Goal: Task Accomplishment & Management: Manage account settings

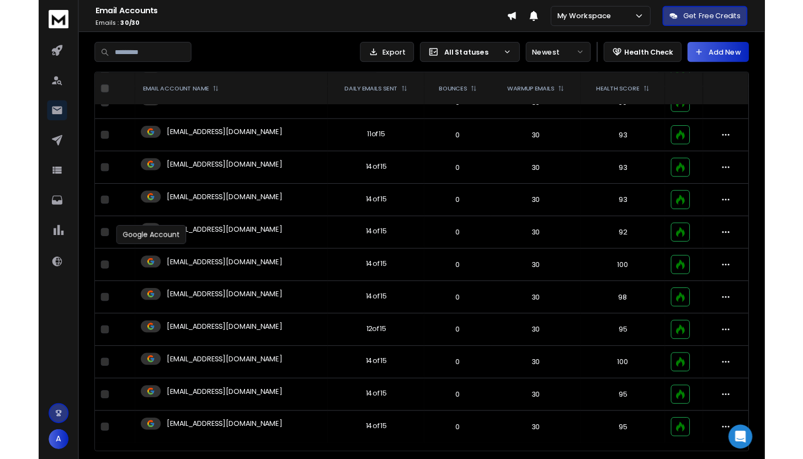
scroll to position [702, 0]
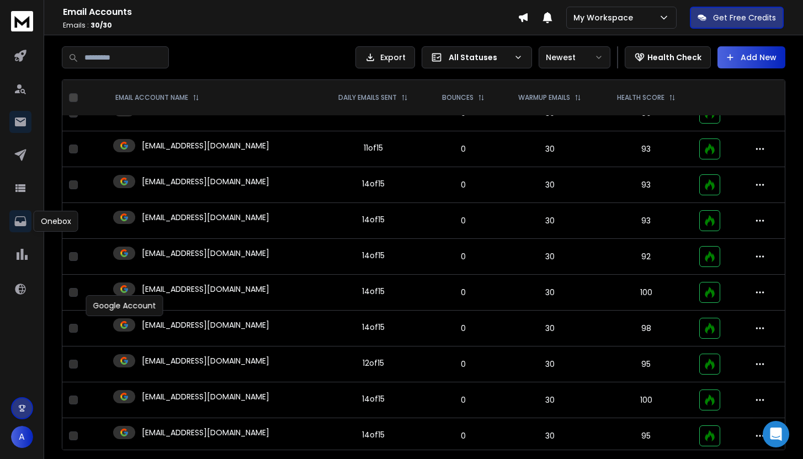
click at [22, 222] on icon at bounding box center [20, 221] width 12 height 10
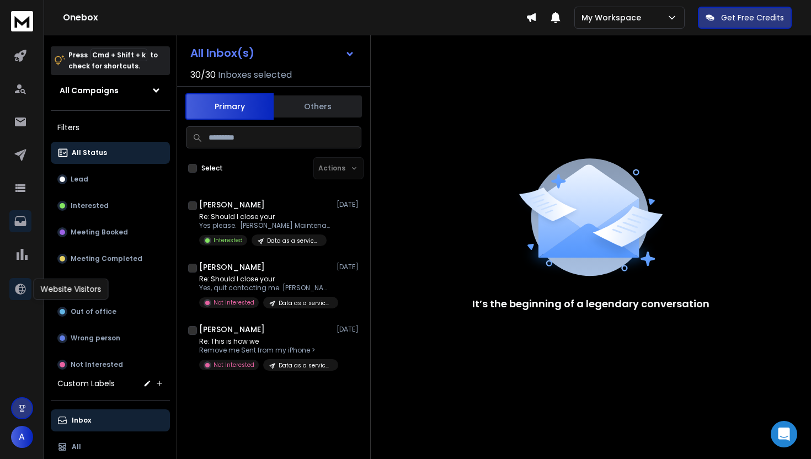
click at [24, 287] on icon at bounding box center [20, 289] width 11 height 11
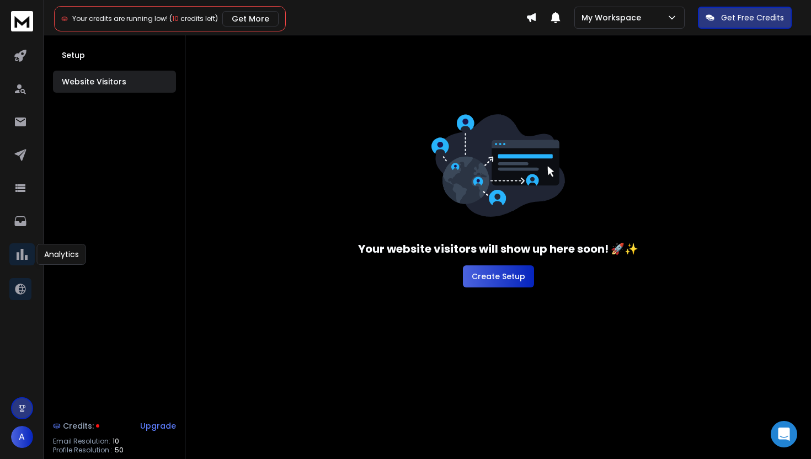
click at [25, 257] on icon at bounding box center [22, 254] width 11 height 11
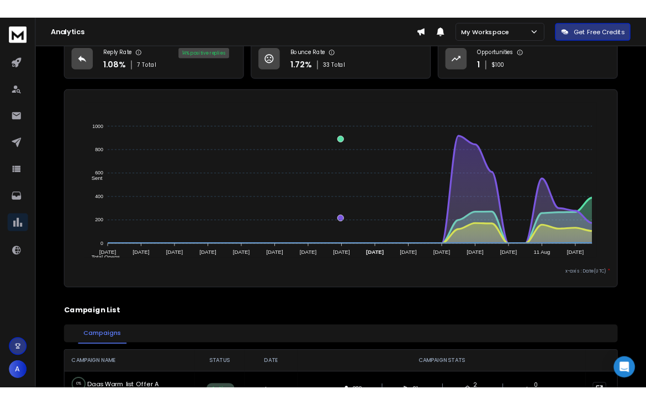
scroll to position [209, 0]
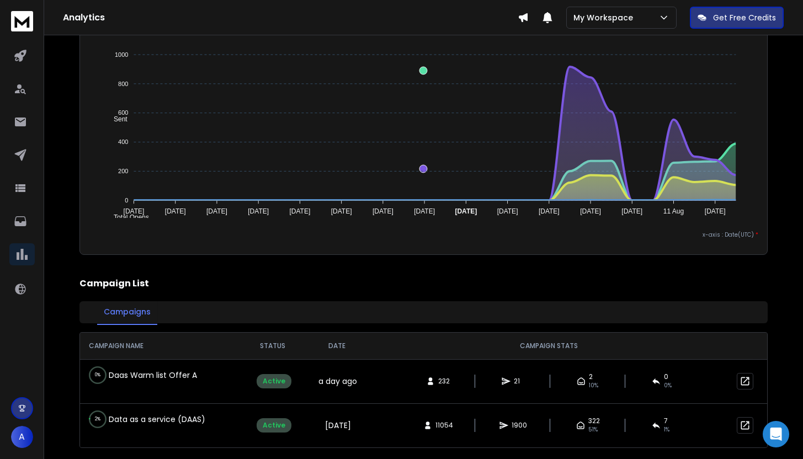
click at [653, 381] on icon at bounding box center [744, 381] width 11 height 11
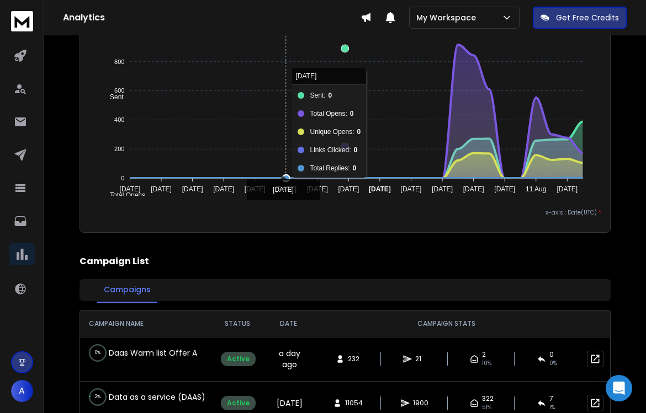
scroll to position [285, 0]
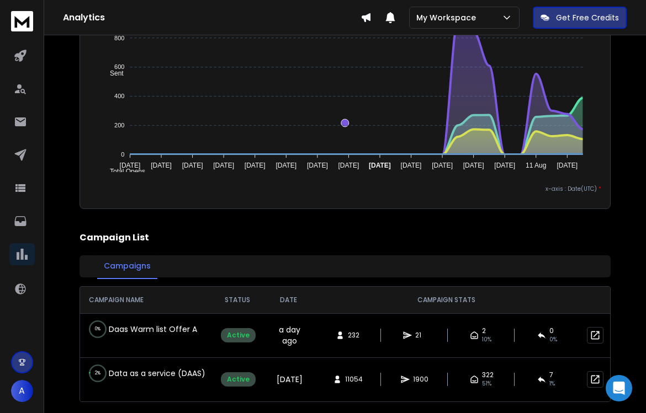
click at [596, 338] on icon at bounding box center [594, 335] width 11 height 11
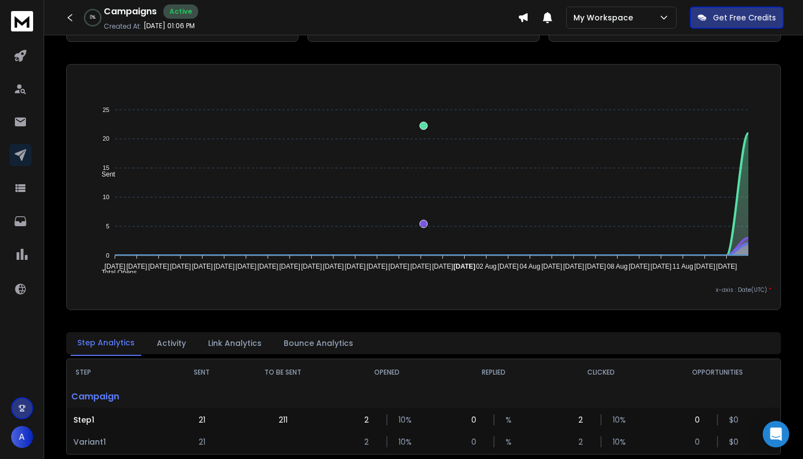
scroll to position [230, 0]
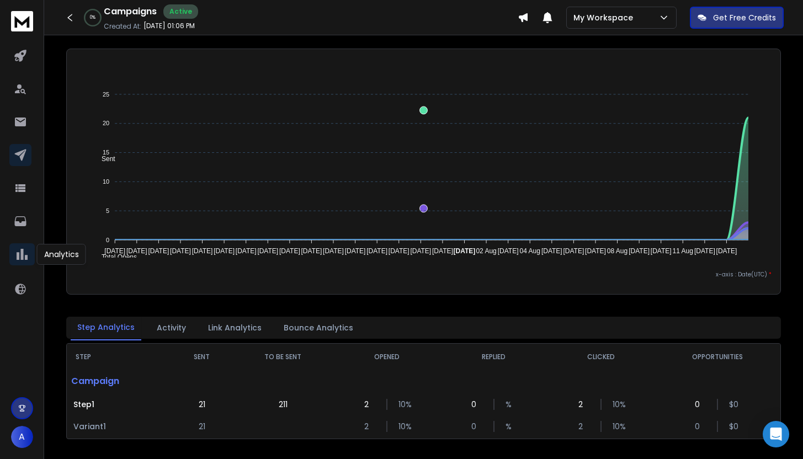
click at [26, 260] on icon at bounding box center [22, 254] width 17 height 17
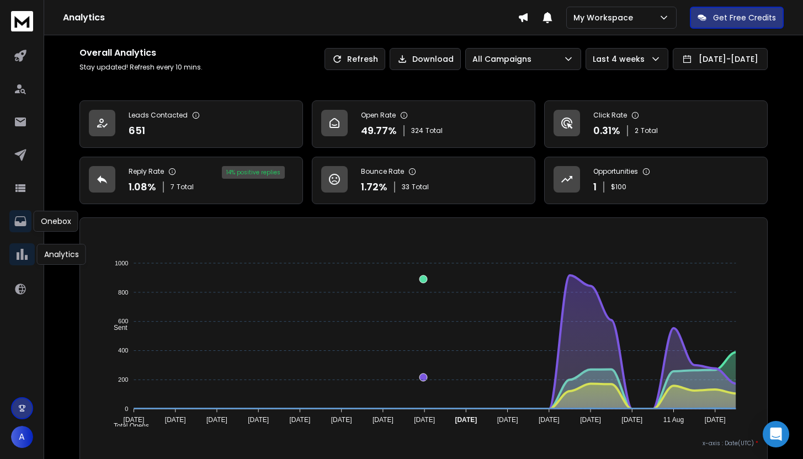
click at [22, 227] on icon at bounding box center [20, 221] width 13 height 13
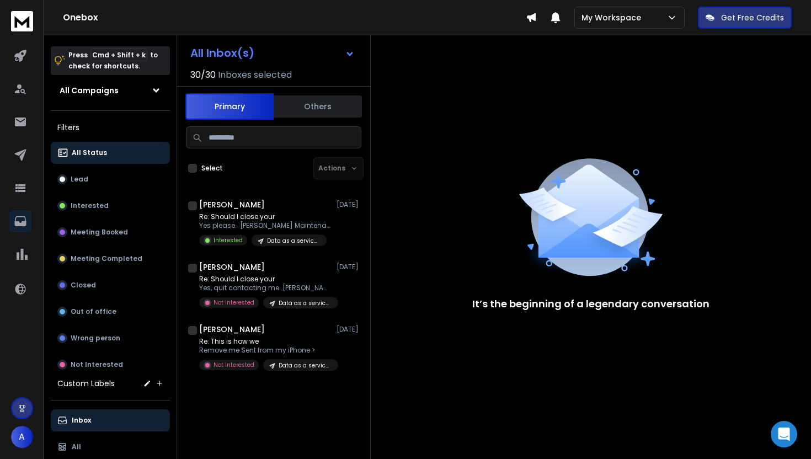
click at [109, 167] on div "All Status Lead Interested Meeting Booked Meeting Completed Closed Out of offic…" at bounding box center [110, 259] width 119 height 234
click at [109, 174] on button "Lead" at bounding box center [110, 179] width 119 height 22
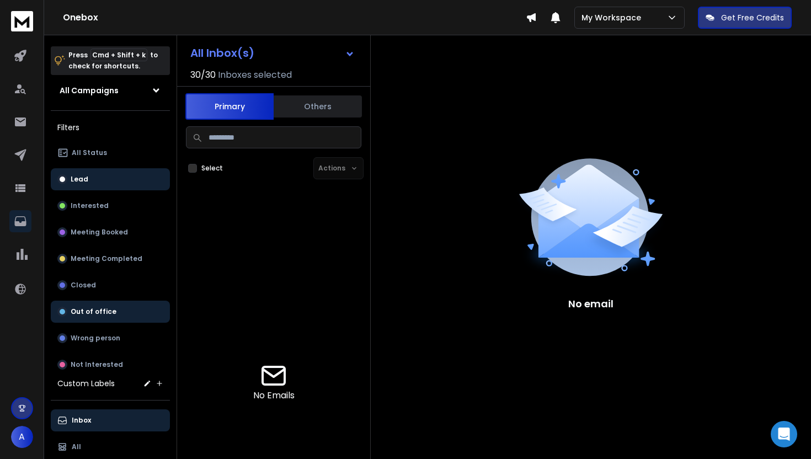
scroll to position [43, 0]
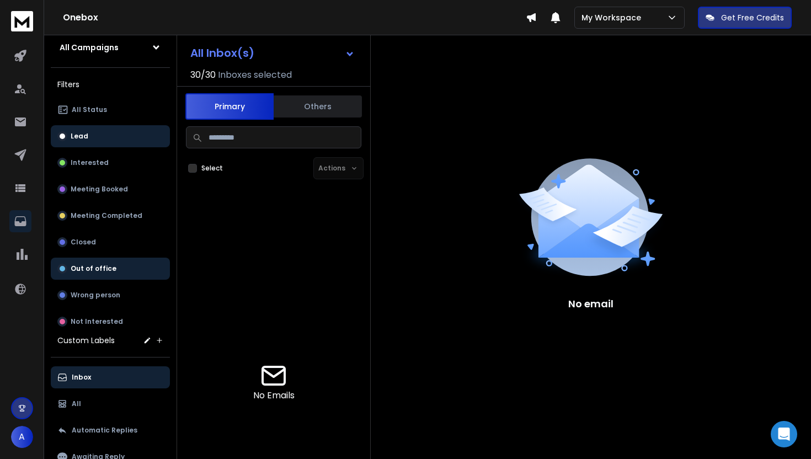
click at [97, 319] on p "Not Interested" at bounding box center [97, 321] width 52 height 9
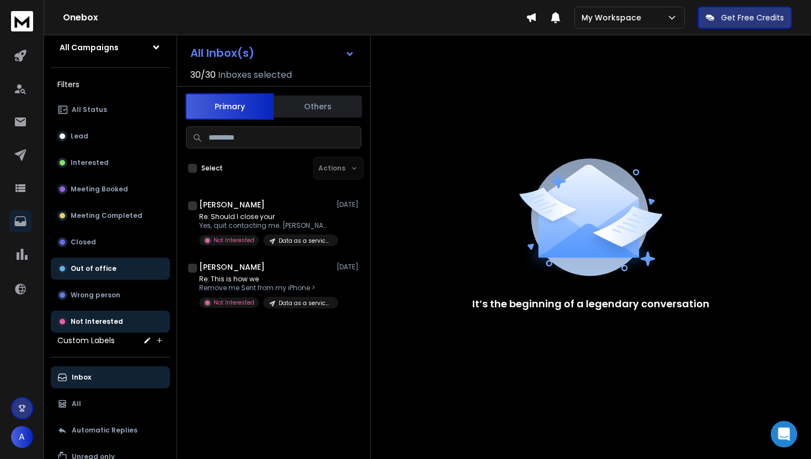
scroll to position [0, 0]
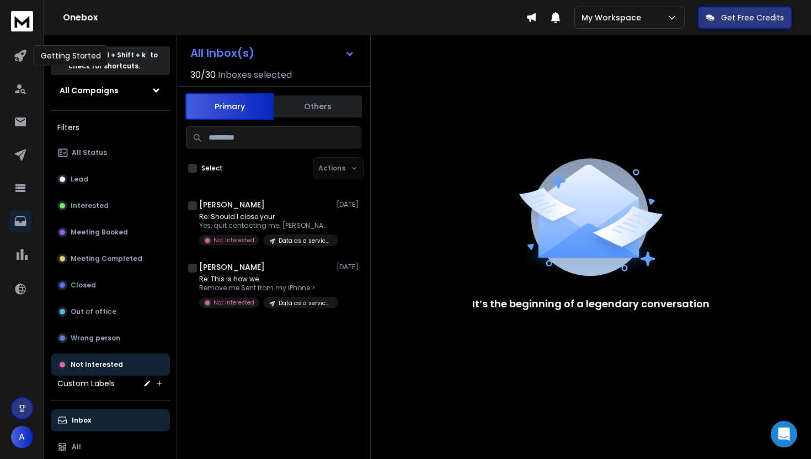
click at [22, 22] on img at bounding box center [22, 21] width 22 height 20
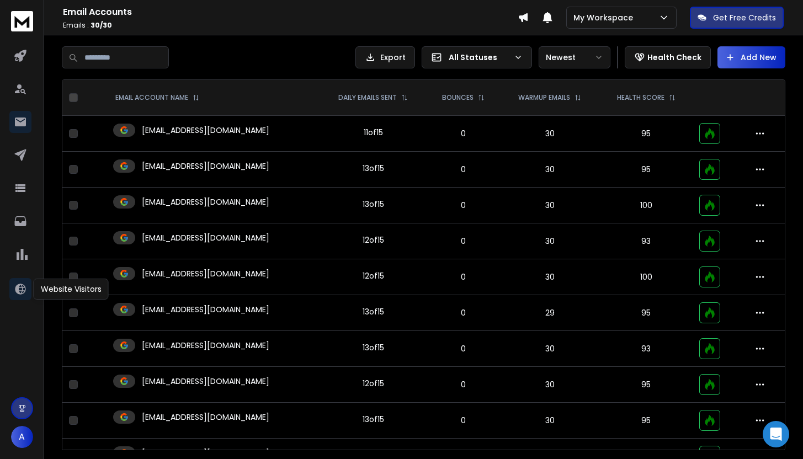
click at [23, 290] on icon at bounding box center [20, 289] width 13 height 13
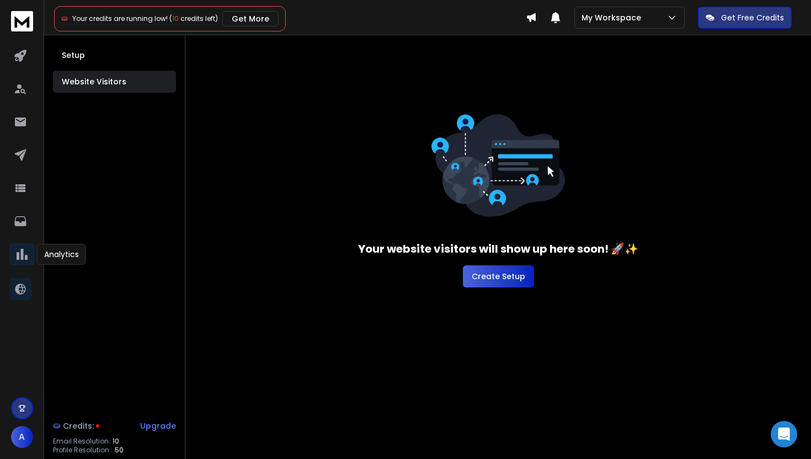
click at [24, 259] on icon at bounding box center [22, 254] width 17 height 17
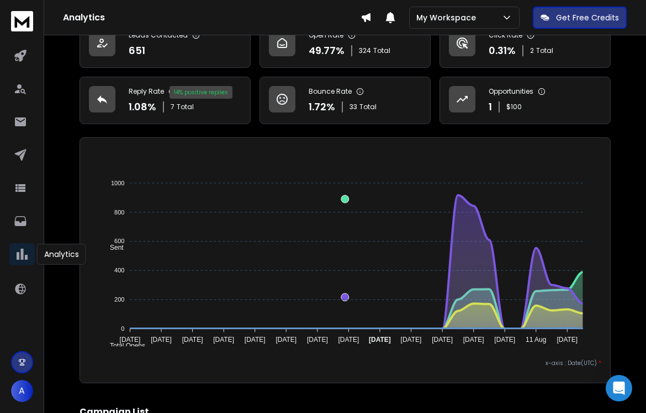
scroll to position [285, 0]
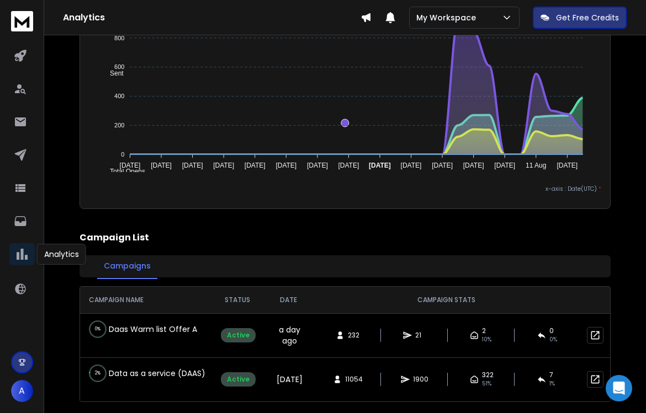
click at [596, 386] on link at bounding box center [595, 379] width 17 height 17
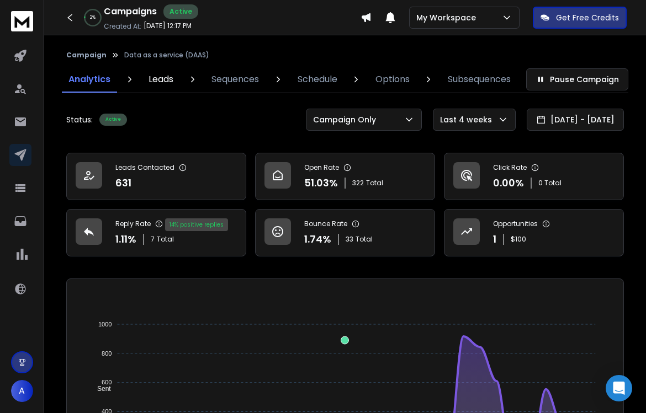
click at [175, 85] on link "Leads" at bounding box center [161, 79] width 38 height 26
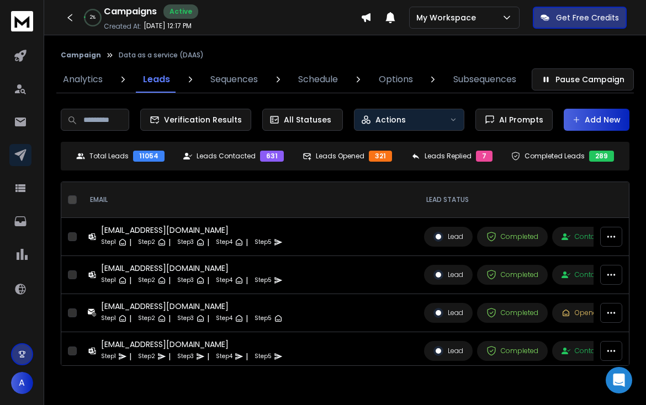
click at [409, 126] on button "Actions" at bounding box center [409, 120] width 110 height 22
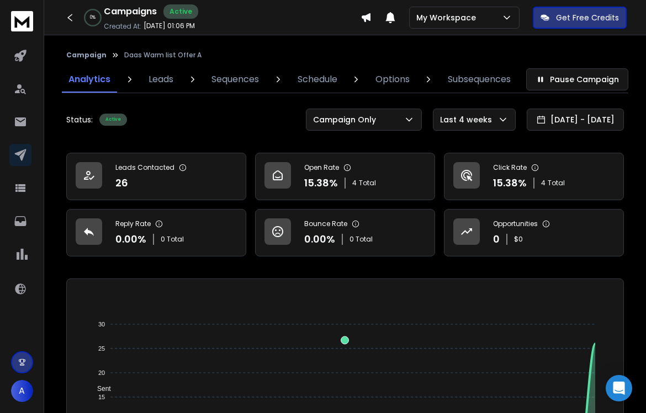
scroll to position [276, 0]
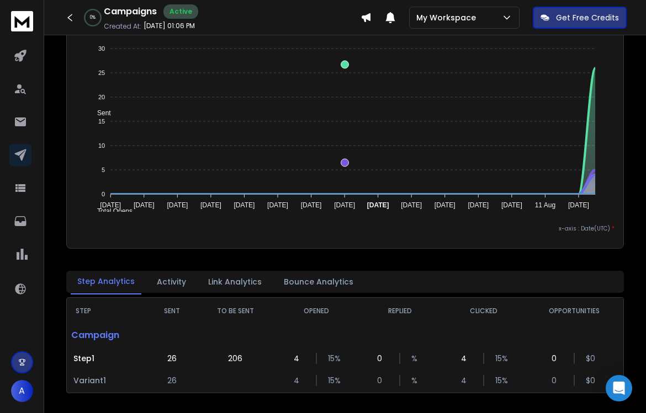
click at [163, 287] on button "Activity" at bounding box center [171, 282] width 42 height 24
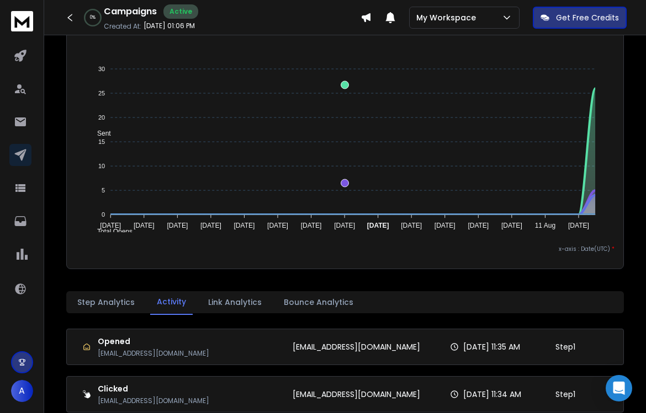
scroll to position [339, 0]
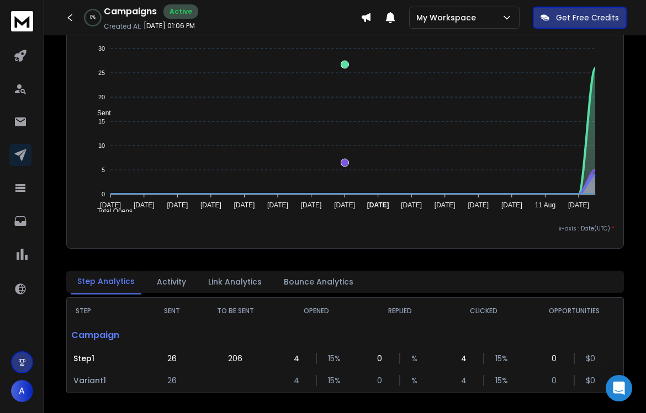
click at [111, 224] on div "Leads Contacted 26 Open Rate 15.38 % 4 Total Click Rate 15.38 % 4 Total Reply R…" at bounding box center [344, 137] width 557 height 521
click at [223, 285] on button "Link Analytics" at bounding box center [234, 282] width 67 height 24
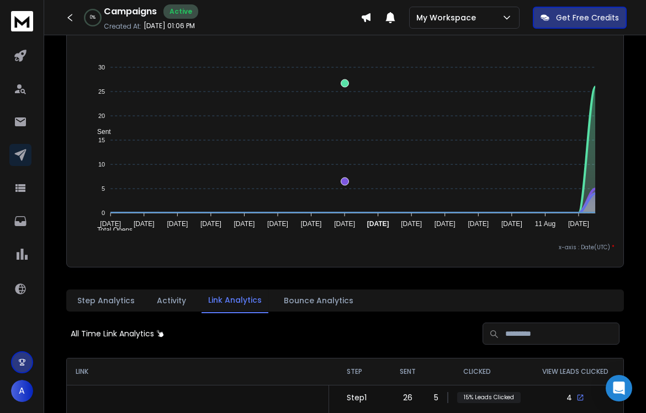
scroll to position [246, 0]
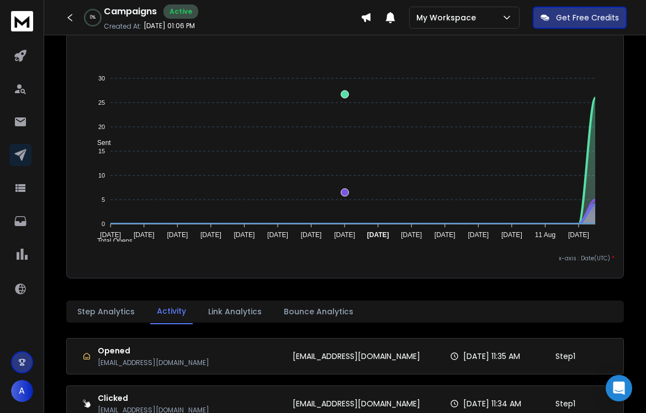
click at [161, 312] on button "Activity" at bounding box center [171, 311] width 42 height 25
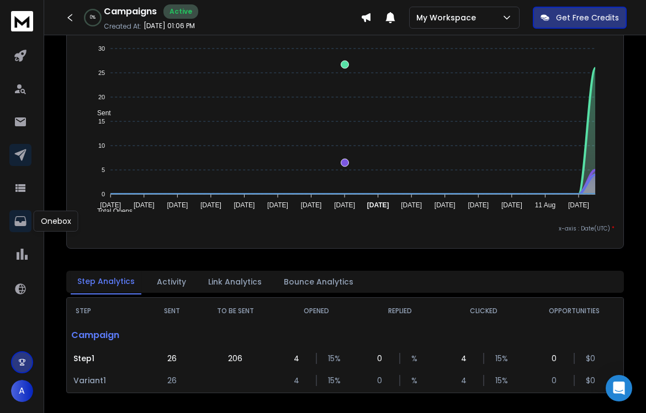
click at [25, 216] on icon at bounding box center [20, 221] width 13 height 13
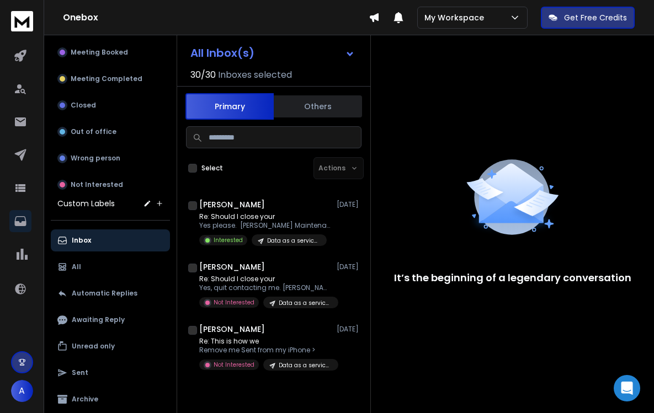
scroll to position [194, 0]
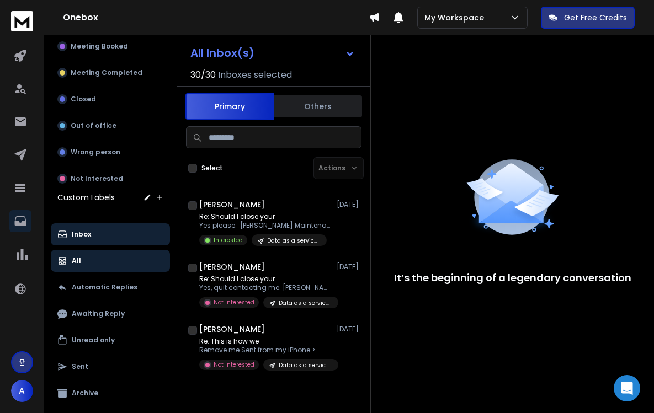
click at [120, 255] on button "All" at bounding box center [110, 261] width 119 height 22
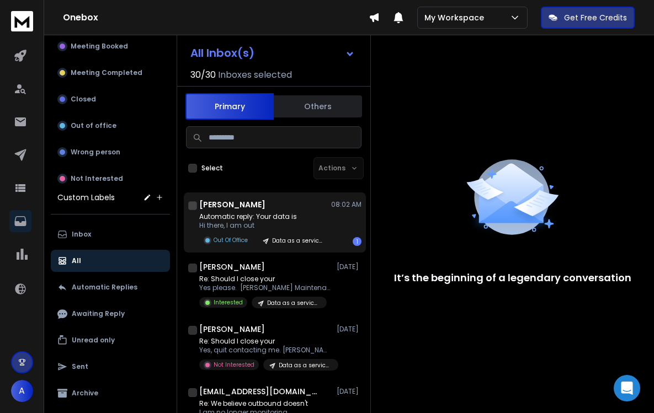
click at [272, 223] on p "Hi there, I am out" at bounding box center [265, 225] width 132 height 9
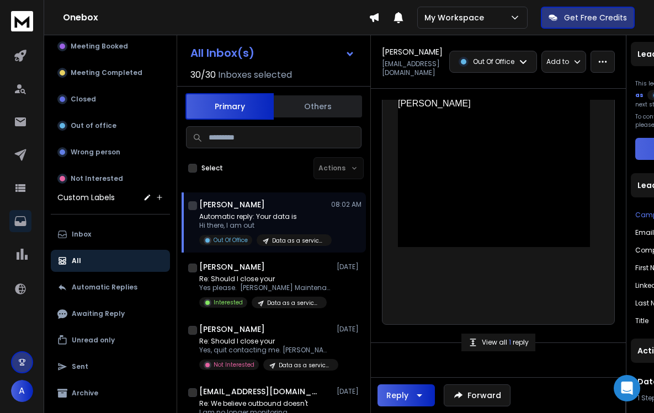
scroll to position [8, 0]
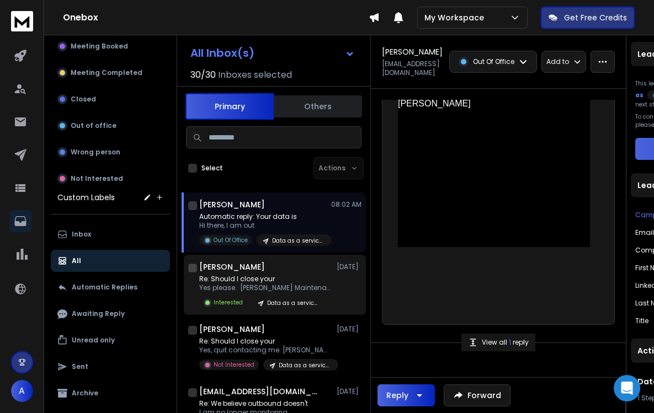
click at [275, 262] on div "Jim Kessenich 13 Aug" at bounding box center [280, 267] width 162 height 11
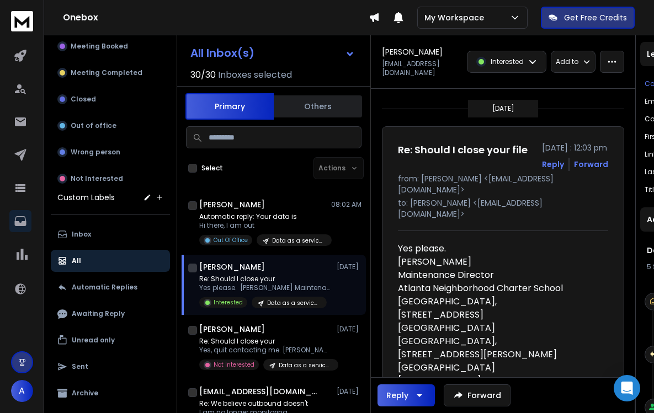
click at [23, 24] on img at bounding box center [22, 21] width 22 height 20
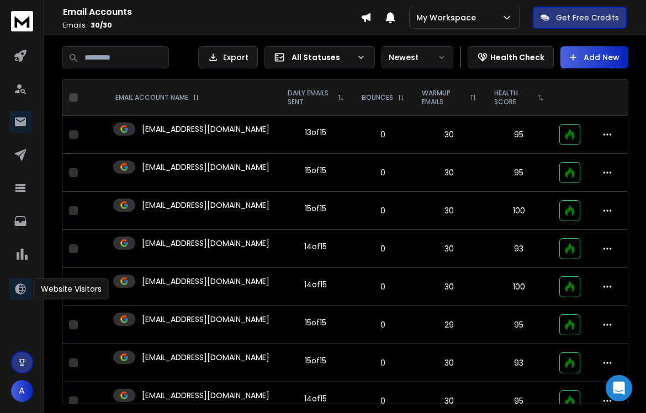
click at [30, 291] on link at bounding box center [20, 289] width 22 height 22
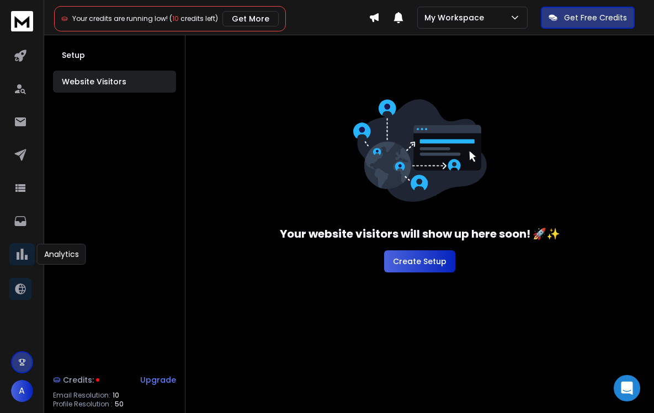
click at [26, 257] on icon at bounding box center [22, 254] width 11 height 11
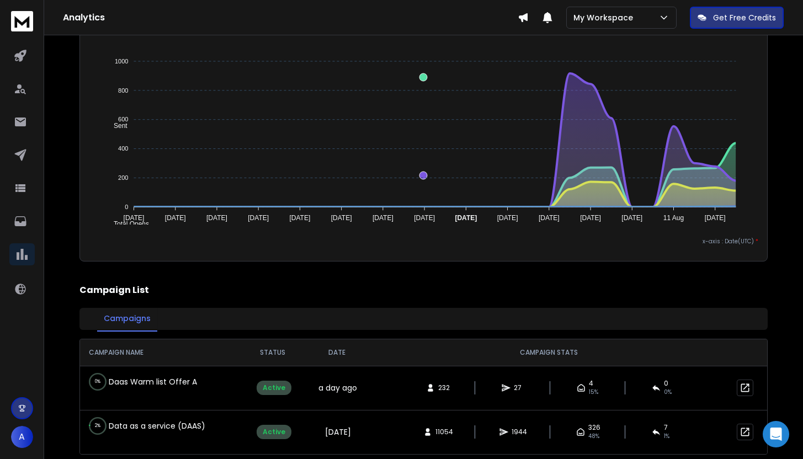
scroll to position [209, 0]
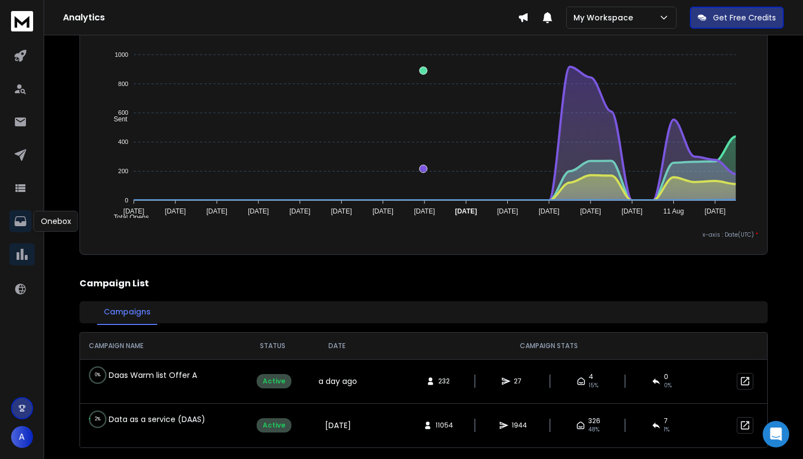
click at [26, 227] on link at bounding box center [20, 221] width 22 height 22
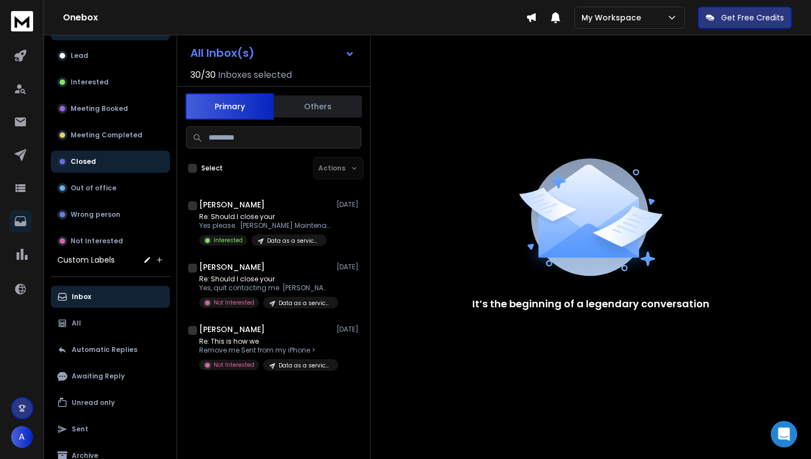
scroll to position [148, 0]
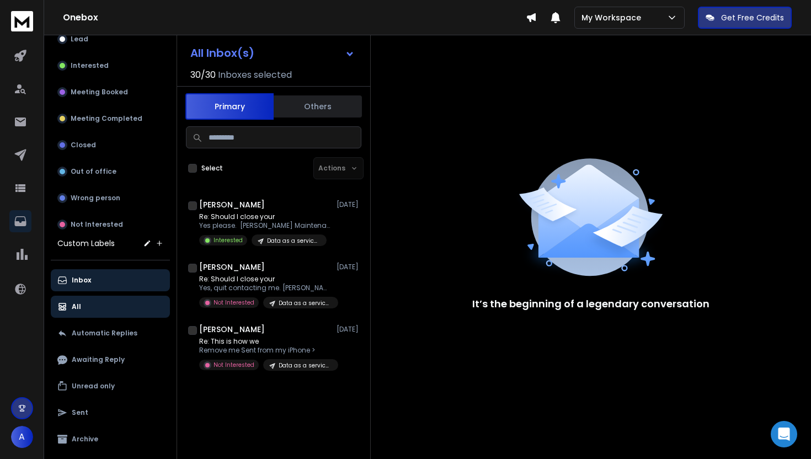
click at [90, 296] on button "All" at bounding box center [110, 307] width 119 height 22
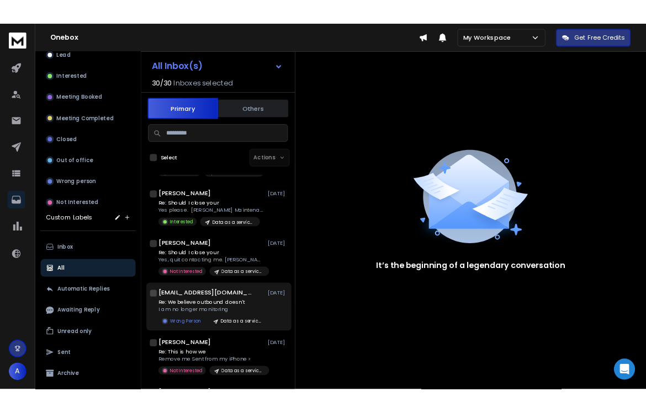
scroll to position [0, 0]
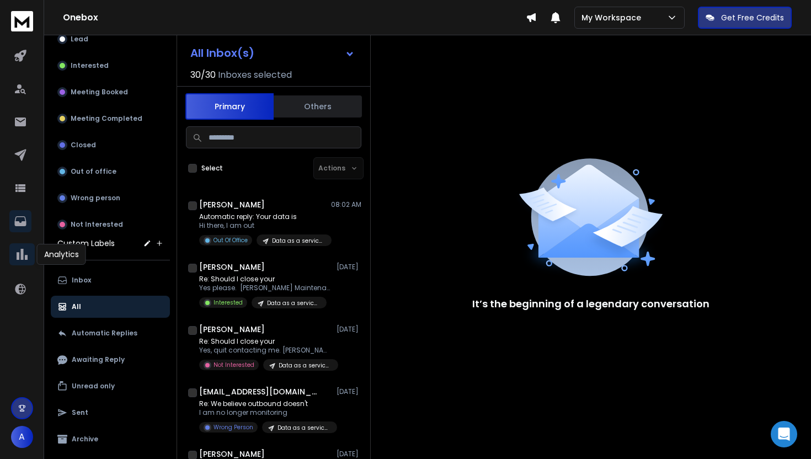
click at [28, 260] on icon at bounding box center [22, 254] width 17 height 17
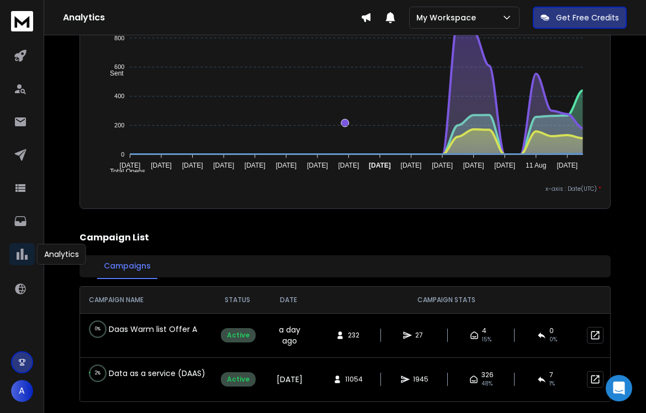
scroll to position [285, 0]
click at [591, 385] on icon at bounding box center [594, 379] width 11 height 11
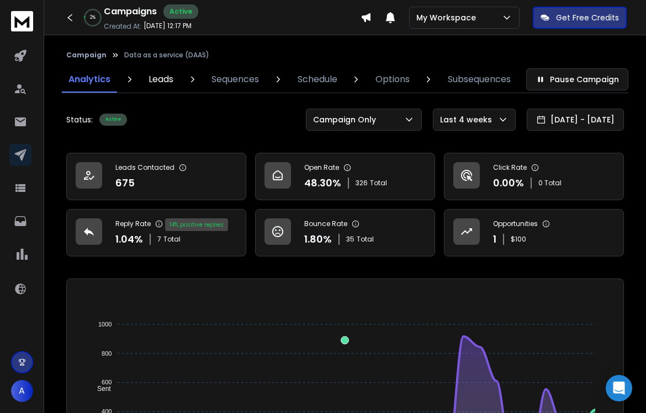
click at [172, 76] on p "Leads" at bounding box center [160, 79] width 25 height 13
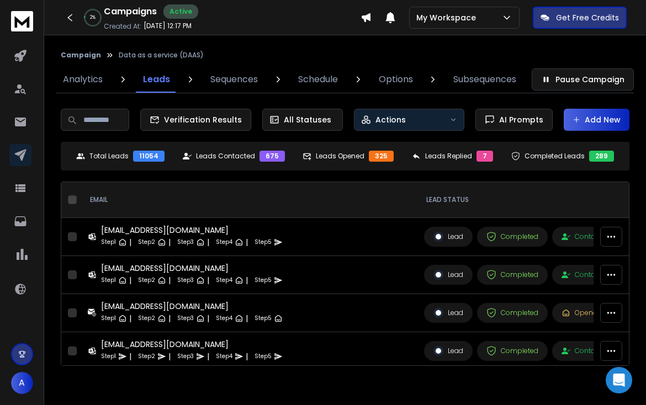
click at [431, 126] on button "Actions" at bounding box center [409, 120] width 110 height 22
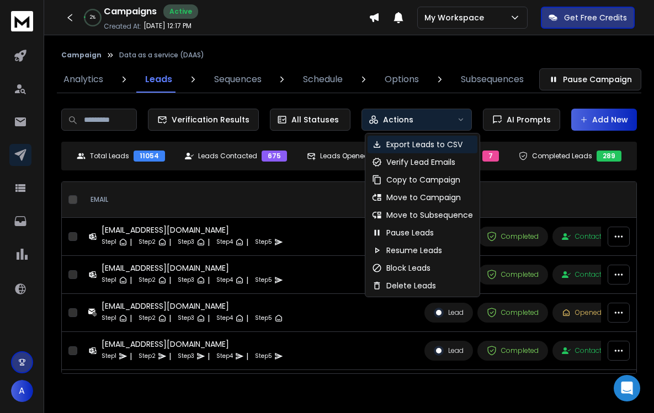
click at [450, 126] on button "Actions" at bounding box center [416, 120] width 110 height 22
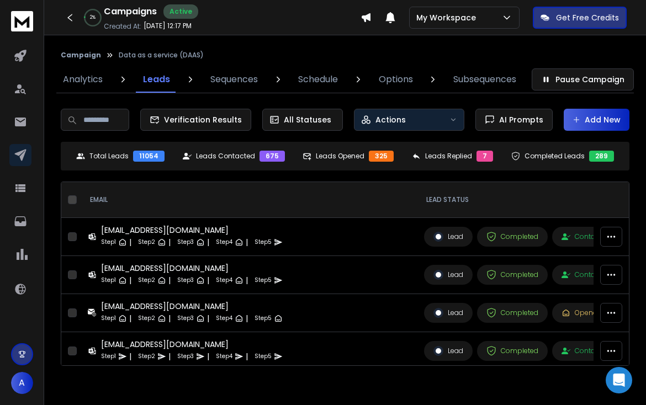
click at [450, 125] on button "Actions" at bounding box center [409, 120] width 110 height 22
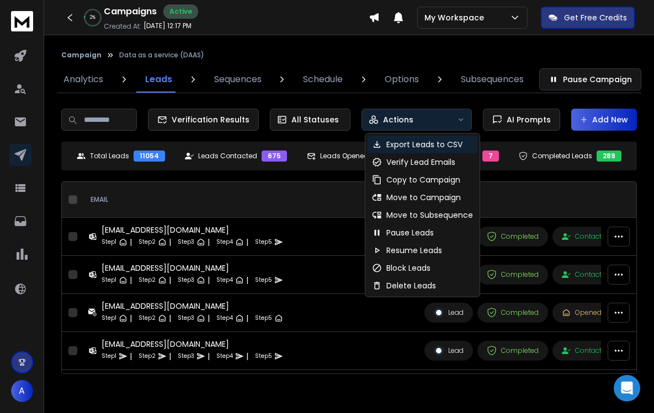
click at [444, 119] on div "Actions" at bounding box center [411, 119] width 84 height 11
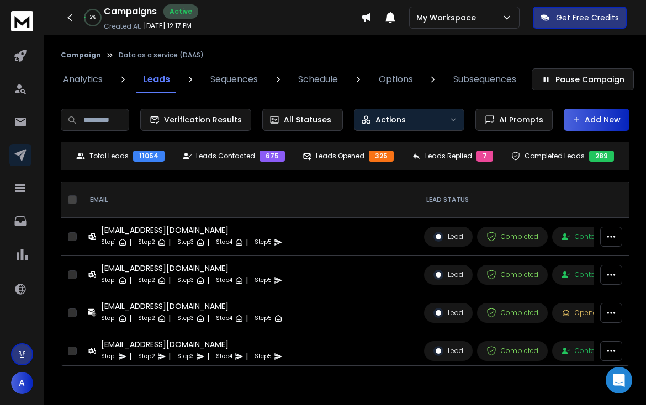
click at [396, 121] on p "Actions" at bounding box center [390, 119] width 30 height 11
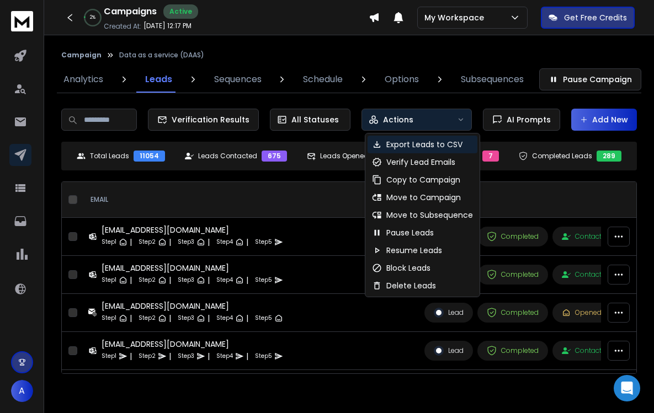
click at [452, 121] on div "Actions" at bounding box center [411, 119] width 84 height 11
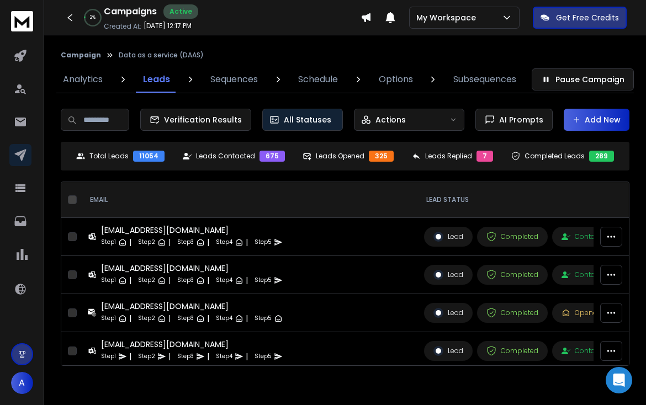
click at [331, 118] on p "All Statuses" at bounding box center [307, 119] width 47 height 11
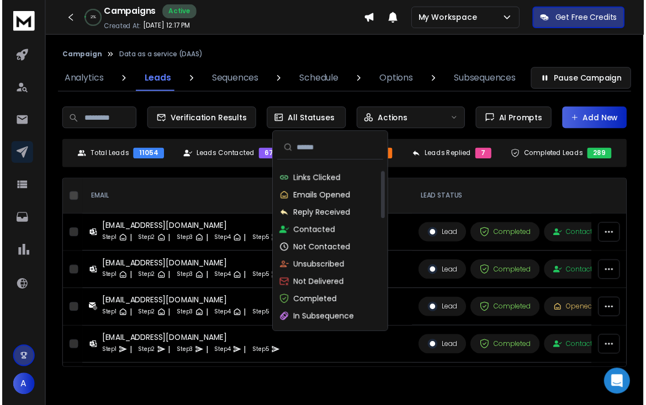
scroll to position [15, 0]
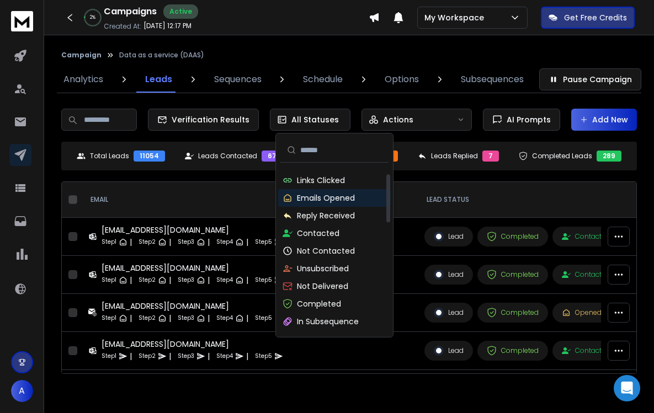
click at [337, 201] on p "Emails Opened" at bounding box center [326, 198] width 58 height 11
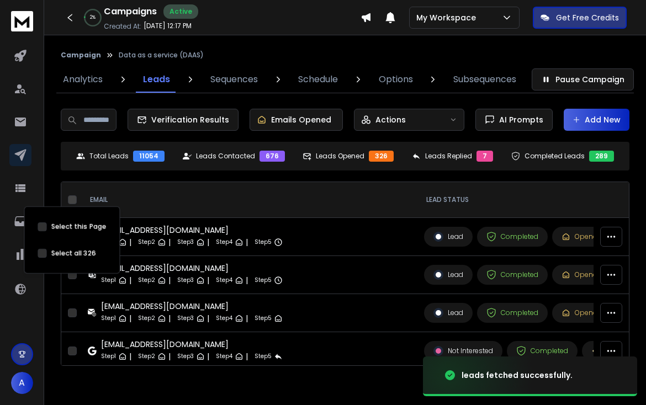
click at [75, 200] on div at bounding box center [74, 199] width 13 height 9
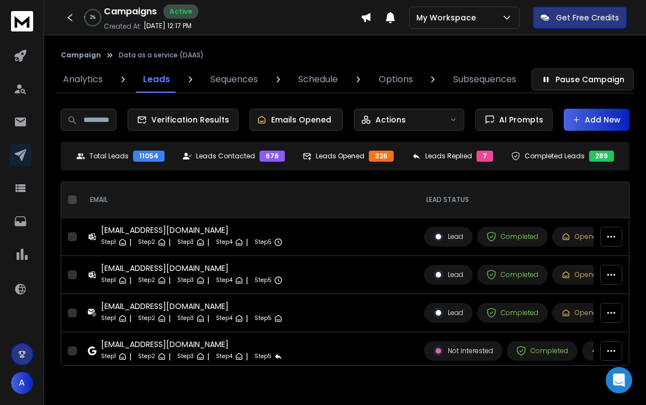
click at [71, 200] on button "button" at bounding box center [72, 199] width 9 height 9
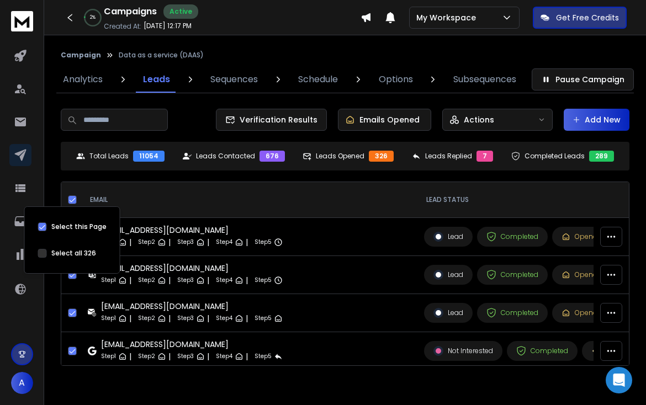
click at [71, 200] on button "Select this Page" at bounding box center [72, 199] width 9 height 9
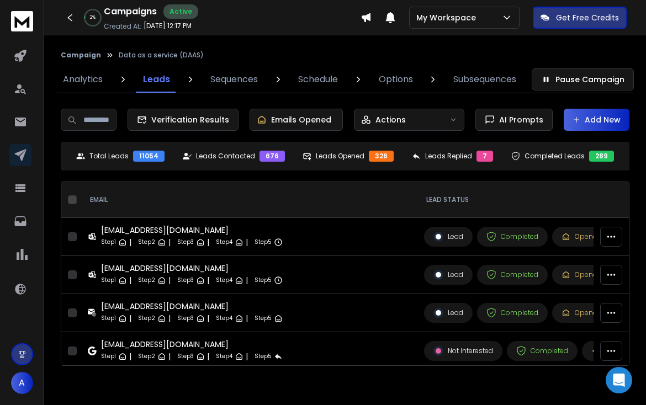
click at [71, 200] on button "button" at bounding box center [72, 199] width 9 height 9
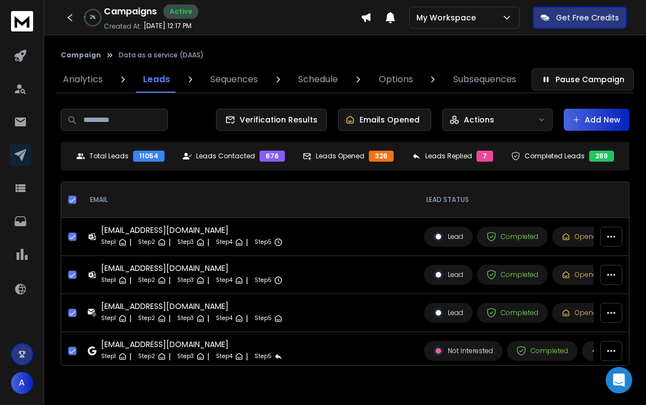
click at [72, 209] on th at bounding box center [71, 200] width 20 height 36
click at [71, 204] on th at bounding box center [71, 200] width 20 height 36
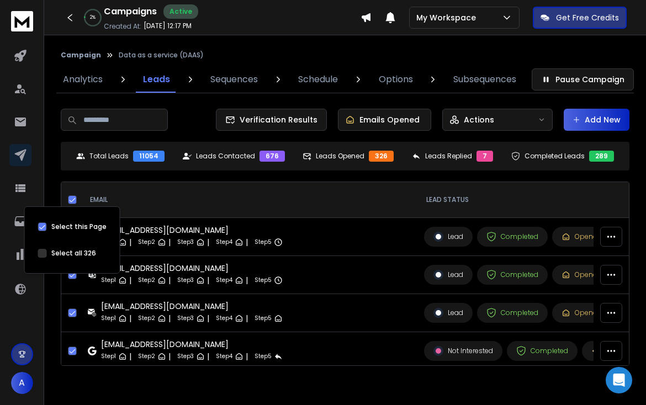
click at [70, 201] on button "Select this Page" at bounding box center [72, 199] width 9 height 9
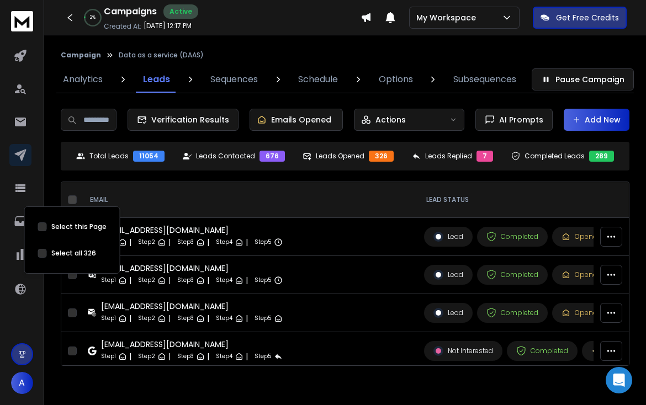
click at [42, 253] on button "Select this Page" at bounding box center [42, 253] width 9 height 9
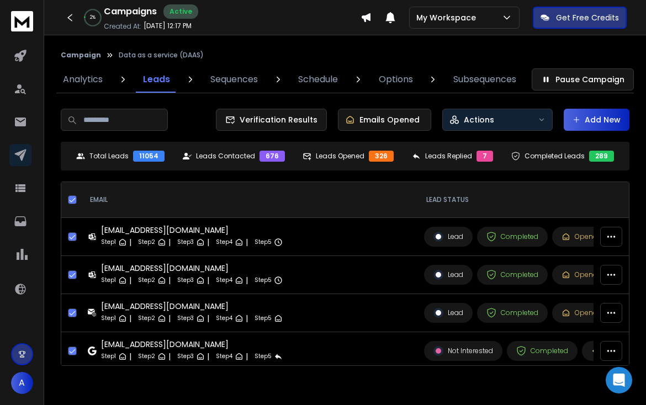
click at [489, 122] on p "Actions" at bounding box center [479, 119] width 30 height 11
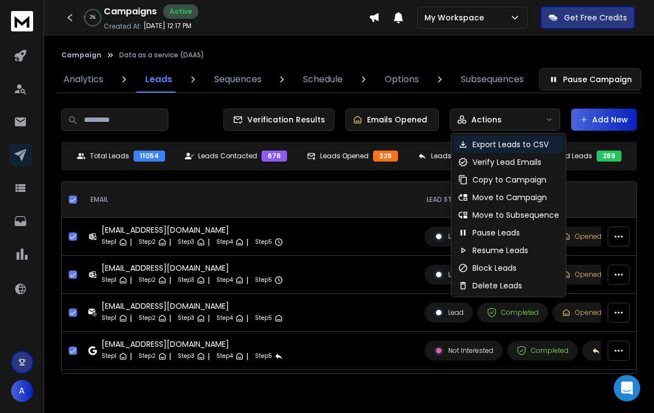
click at [508, 145] on p "Export Leads to CSV" at bounding box center [510, 144] width 76 height 11
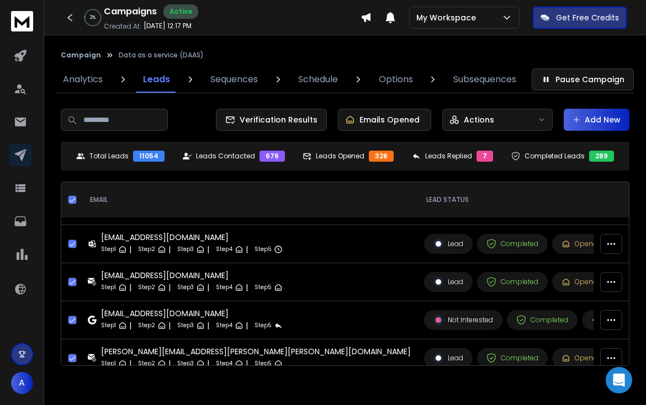
scroll to position [34, 0]
